Goal: Navigation & Orientation: Find specific page/section

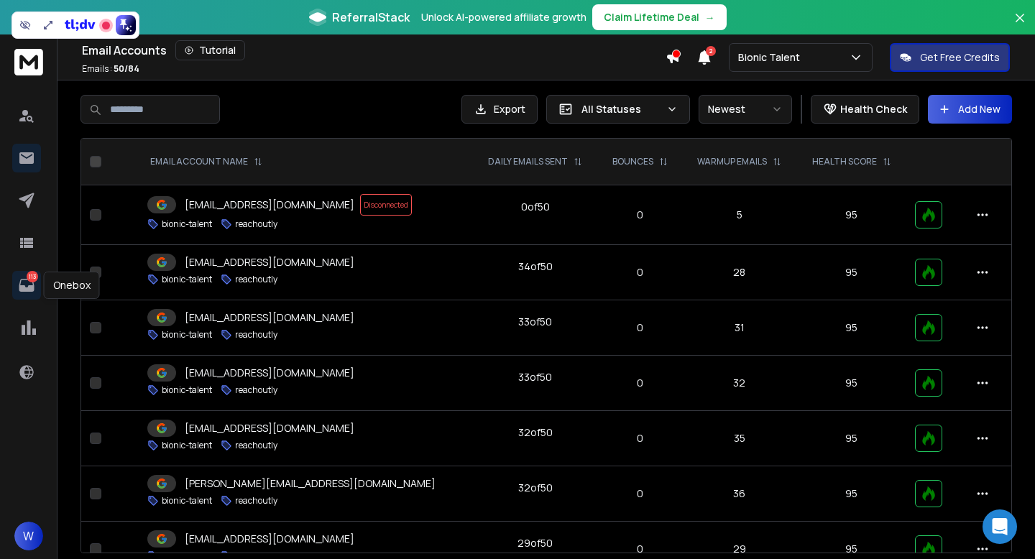
click at [27, 285] on icon at bounding box center [26, 285] width 17 height 17
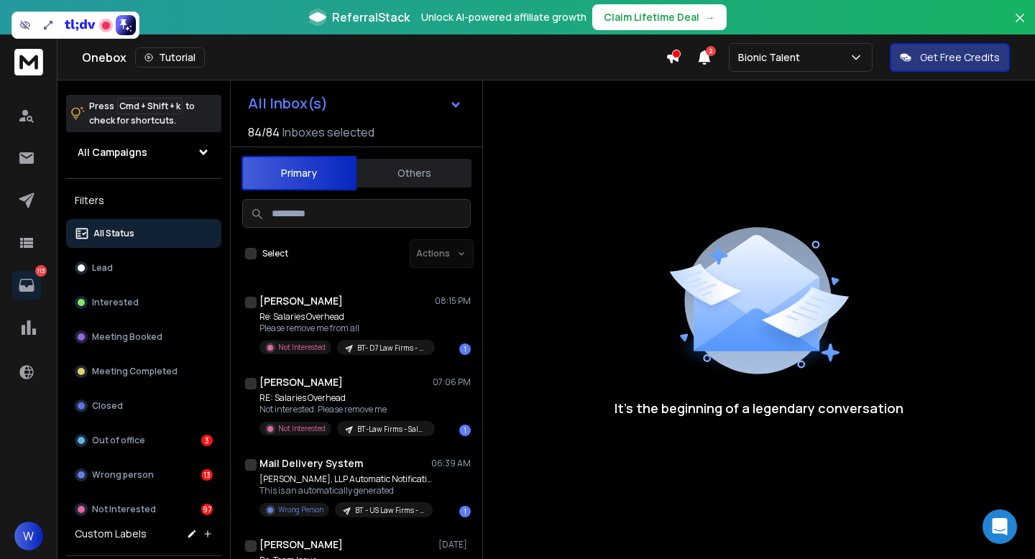
click at [625, 288] on div "It’s the beginning of a legendary conversation" at bounding box center [759, 317] width 552 height 475
click at [676, 411] on p "It’s the beginning of a legendary conversation" at bounding box center [758, 408] width 289 height 20
click at [706, 421] on div "It’s the beginning of a legendary conversation" at bounding box center [759, 317] width 552 height 475
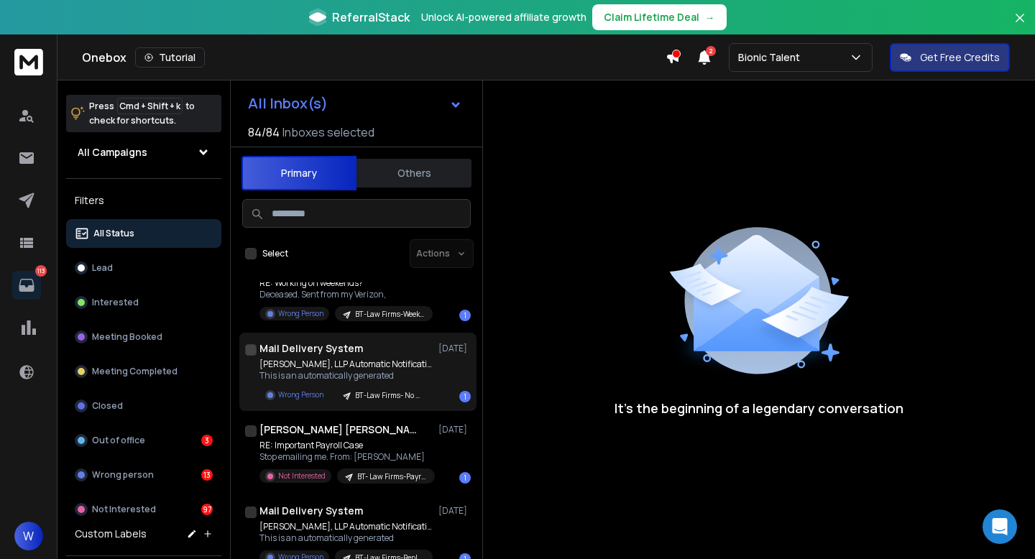
scroll to position [864, 0]
